Goal: Task Accomplishment & Management: Use online tool/utility

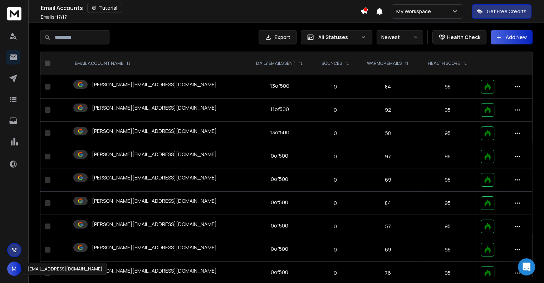
click at [15, 271] on span "M" at bounding box center [14, 268] width 14 height 14
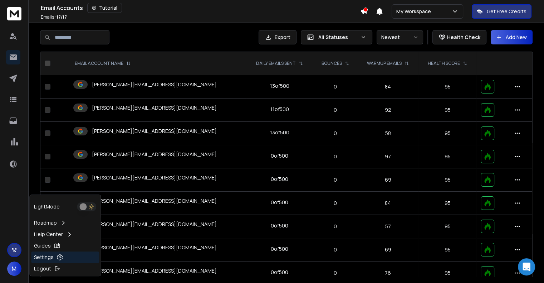
click at [45, 256] on p "Settings" at bounding box center [44, 256] width 20 height 7
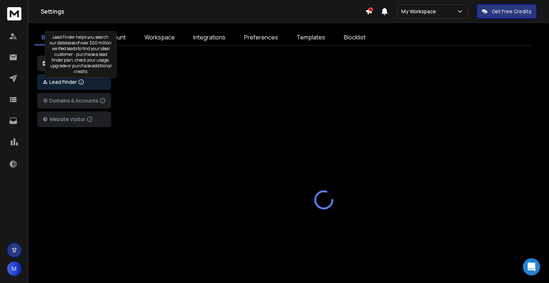
click at [81, 81] on icon "button" at bounding box center [81, 82] width 6 height 6
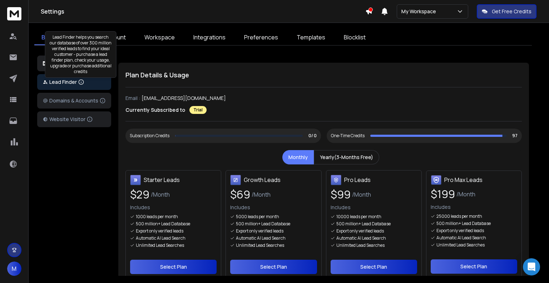
click at [87, 68] on div "Lead Finder helps you search our database of over 300 million verified leads to…" at bounding box center [81, 54] width 72 height 46
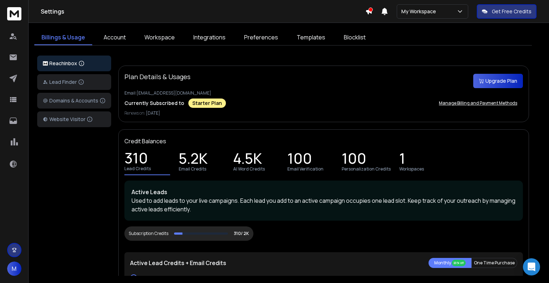
click at [97, 59] on button "ReachInbox" at bounding box center [74, 63] width 74 height 16
click at [13, 39] on icon at bounding box center [13, 36] width 9 height 9
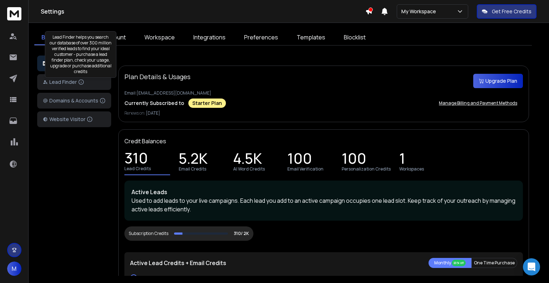
click at [80, 82] on icon "button" at bounding box center [81, 82] width 6 height 6
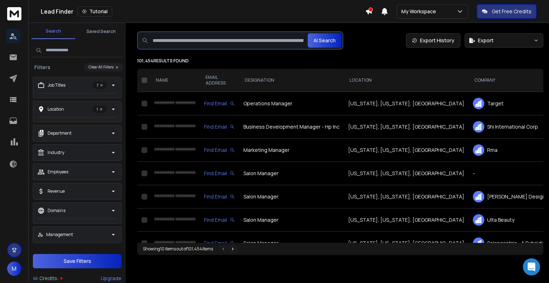
click at [246, 40] on textarea at bounding box center [228, 40] width 151 height 14
type textarea "**********"
click at [332, 46] on button "AI Search" at bounding box center [325, 40] width 34 height 14
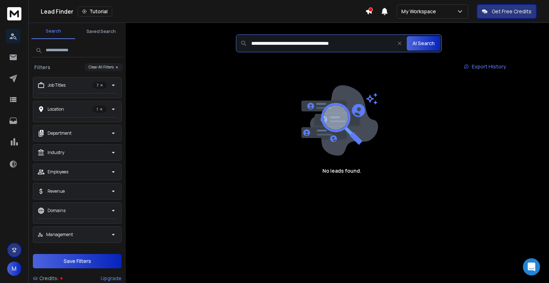
click at [362, 42] on textarea "**********" at bounding box center [321, 43] width 141 height 14
click at [111, 91] on div "Job Titles 7" at bounding box center [77, 87] width 89 height 21
click at [111, 88] on icon at bounding box center [113, 85] width 7 height 7
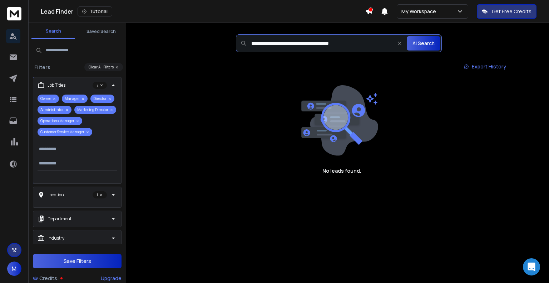
click at [111, 88] on icon at bounding box center [113, 85] width 7 height 7
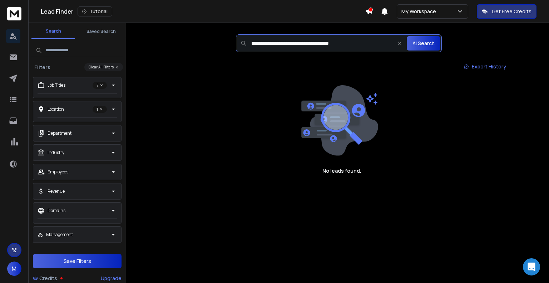
click at [365, 48] on textarea "**********" at bounding box center [321, 43] width 141 height 14
drag, startPoint x: 327, startPoint y: 48, endPoint x: 275, endPoint y: 46, distance: 51.9
click at [275, 46] on textarea "**********" at bounding box center [321, 43] width 141 height 14
click at [316, 46] on textarea "**********" at bounding box center [321, 43] width 141 height 14
type textarea "**********"
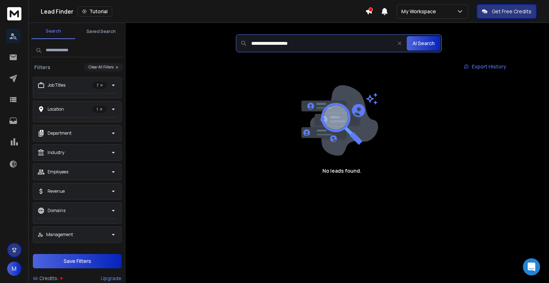
click at [371, 43] on button "AI Search" at bounding box center [424, 43] width 34 height 14
click at [315, 44] on textarea "**********" at bounding box center [321, 43] width 141 height 14
click at [260, 43] on textarea "**********" at bounding box center [321, 43] width 141 height 14
click at [280, 41] on textarea "**********" at bounding box center [321, 43] width 141 height 14
type textarea "**********"
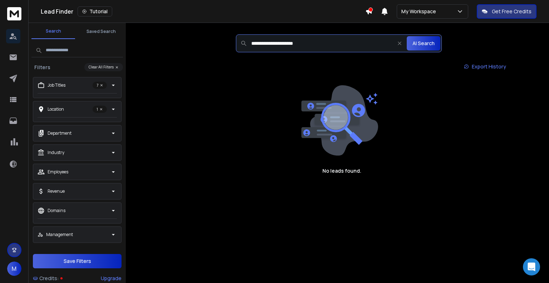
click at [371, 45] on button "AI Search" at bounding box center [424, 43] width 34 height 14
click at [371, 43] on icon at bounding box center [400, 43] width 6 height 6
click at [110, 87] on icon at bounding box center [113, 85] width 7 height 7
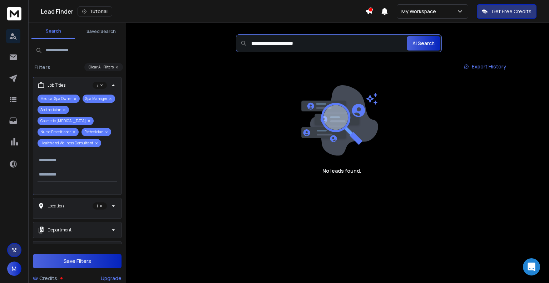
click at [66, 161] on input at bounding box center [77, 160] width 79 height 14
click at [97, 139] on p "Health and Wellness Consultant" at bounding box center [70, 143] width 64 height 8
click at [100, 85] on icon at bounding box center [102, 85] width 4 height 4
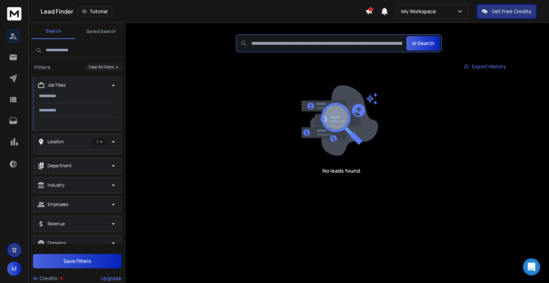
click at [111, 141] on icon at bounding box center [113, 141] width 7 height 7
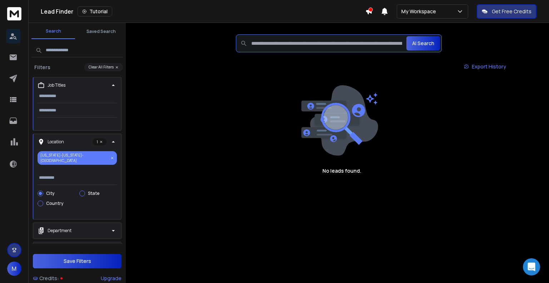
click at [96, 154] on p "[US_STATE]-[US_STATE]-[GEOGRAPHIC_DATA]" at bounding box center [77, 158] width 79 height 14
click at [64, 172] on input at bounding box center [77, 177] width 79 height 14
type input "***"
click at [112, 161] on div "[US_STATE]-[US_STATE]-[GEOGRAPHIC_DATA]" at bounding box center [77, 157] width 79 height 25
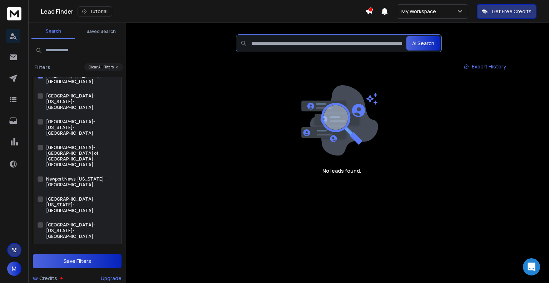
scroll to position [36, 0]
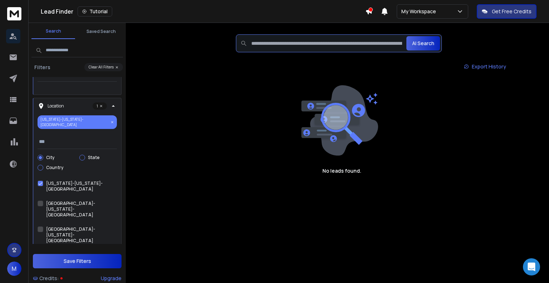
click at [110, 105] on icon at bounding box center [113, 105] width 7 height 7
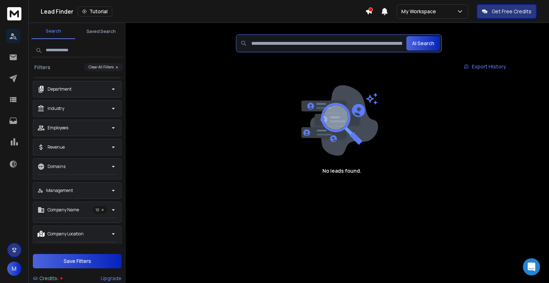
scroll to position [78, 0]
click at [110, 210] on icon at bounding box center [113, 208] width 7 height 7
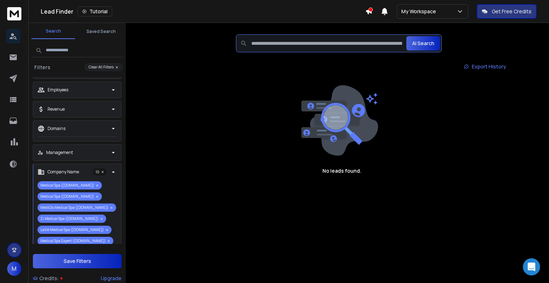
scroll to position [109, 0]
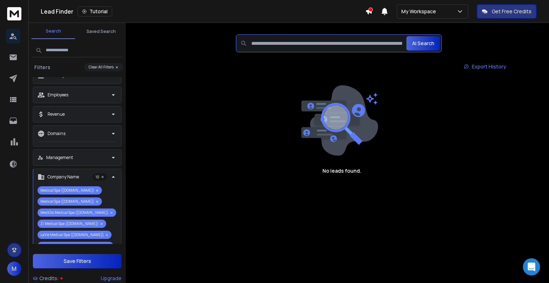
click at [101, 177] on icon at bounding box center [103, 177] width 4 height 4
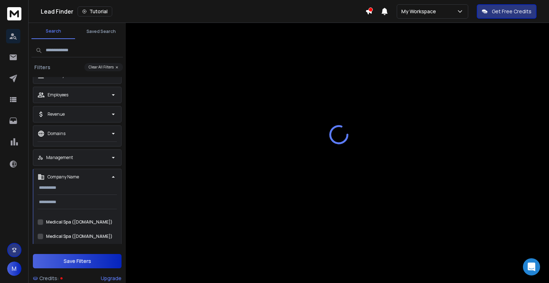
click at [112, 176] on icon at bounding box center [113, 176] width 3 height 1
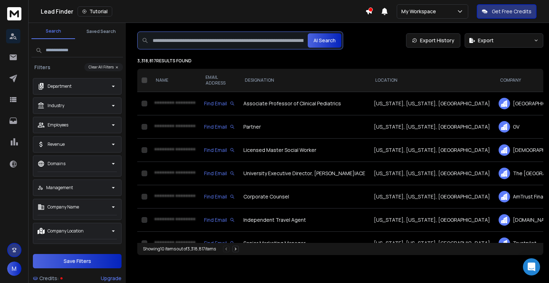
scroll to position [78, 0]
click at [110, 105] on icon at bounding box center [113, 107] width 7 height 7
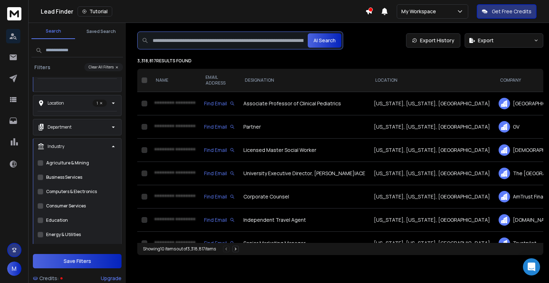
scroll to position [38, 0]
click at [110, 146] on icon at bounding box center [113, 146] width 7 height 7
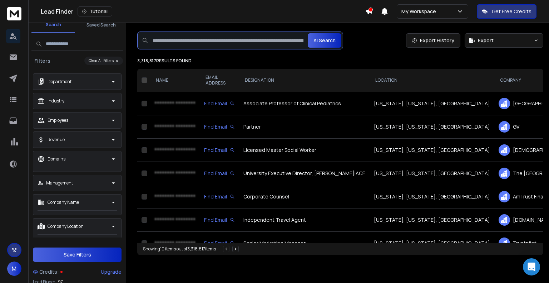
scroll to position [13, 0]
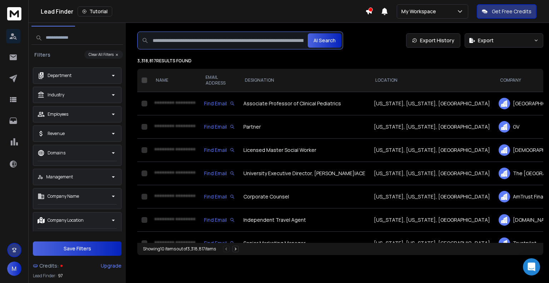
click at [111, 180] on div "Management" at bounding box center [77, 176] width 89 height 16
click at [110, 177] on icon at bounding box center [113, 176] width 7 height 7
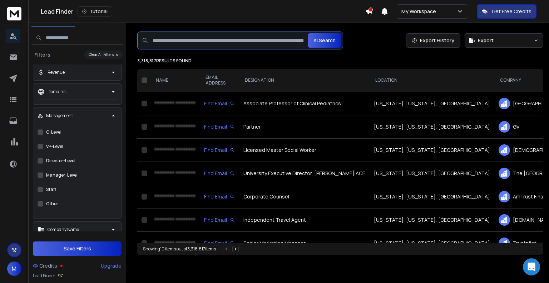
scroll to position [172, 0]
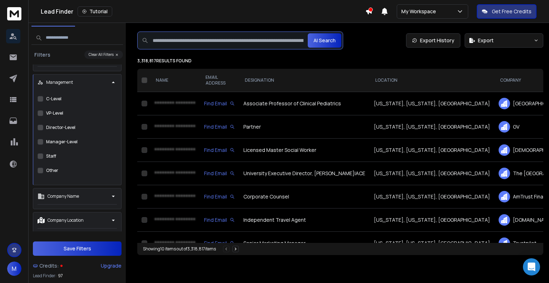
click at [105, 217] on div "Company Location" at bounding box center [77, 219] width 79 height 7
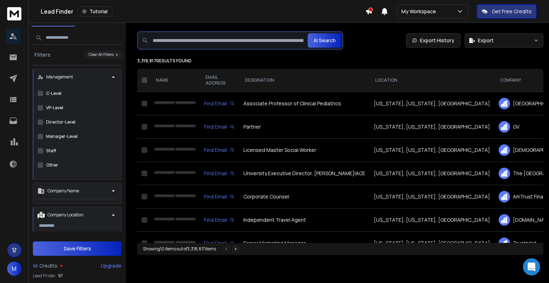
scroll to position [212, 0]
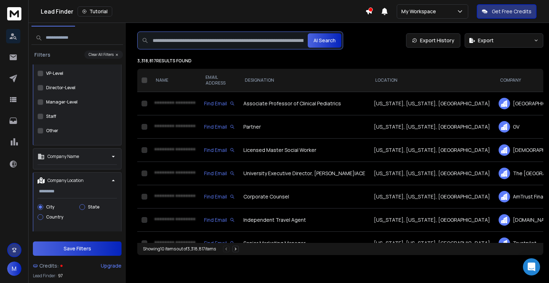
click at [104, 177] on div "Company Location" at bounding box center [77, 180] width 79 height 7
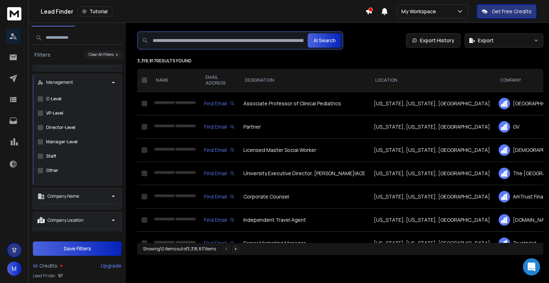
click at [105, 192] on div "Company Name" at bounding box center [77, 195] width 79 height 7
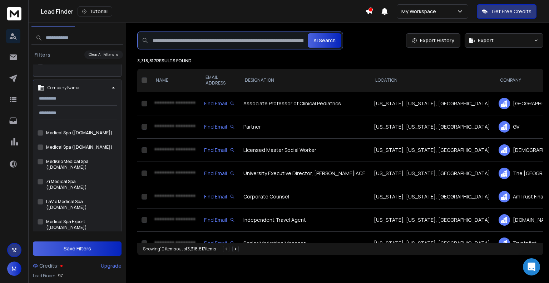
scroll to position [283, 0]
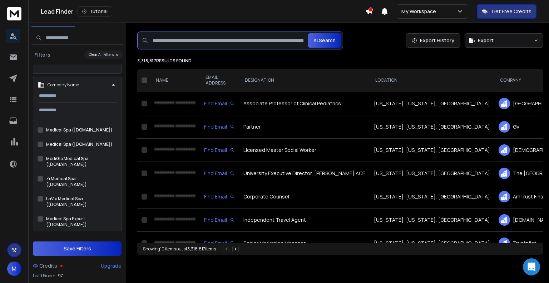
click at [74, 97] on input at bounding box center [77, 95] width 79 height 14
click at [103, 83] on div "Company Name" at bounding box center [77, 84] width 79 height 7
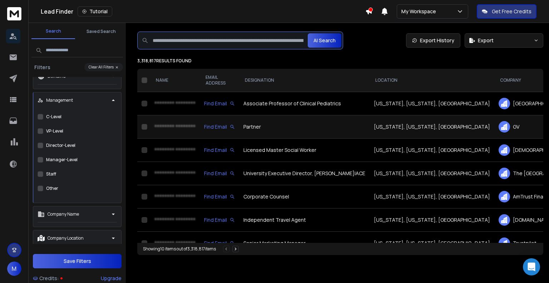
scroll to position [172, 0]
